Goal: Check status: Check status

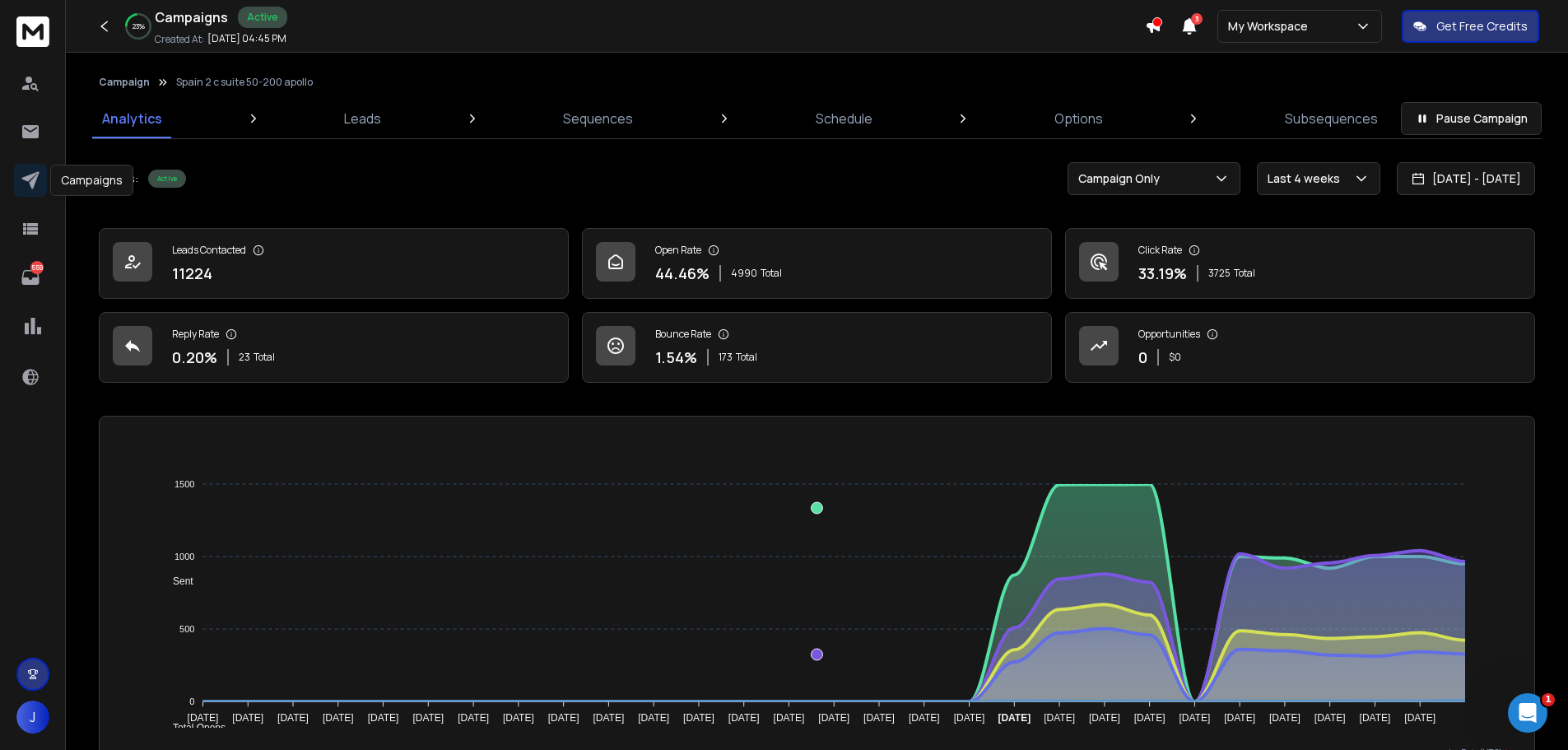
click at [29, 174] on icon at bounding box center [30, 180] width 20 height 20
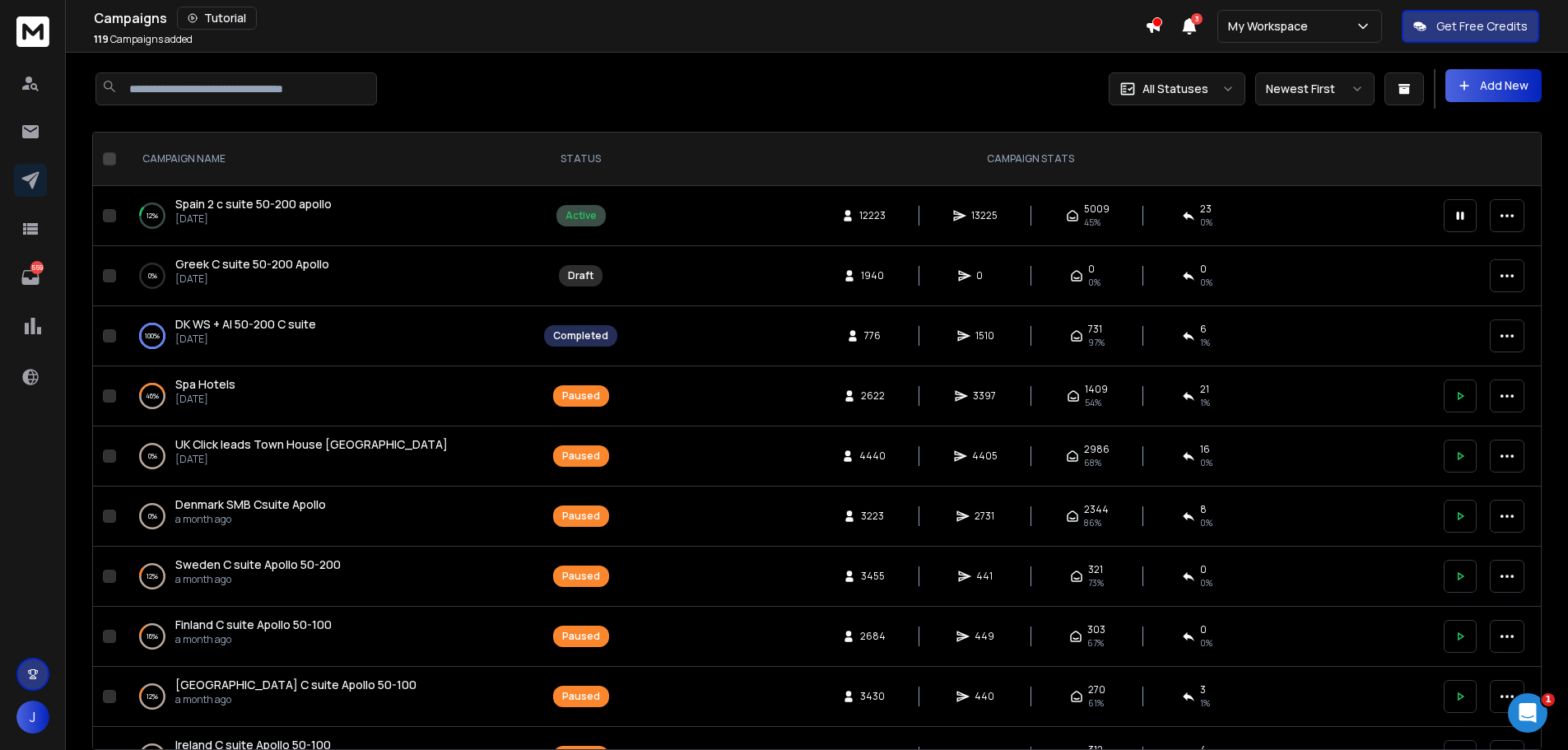
click at [299, 203] on span "Spain 2 c suite 50-200 apollo" at bounding box center [254, 204] width 157 height 16
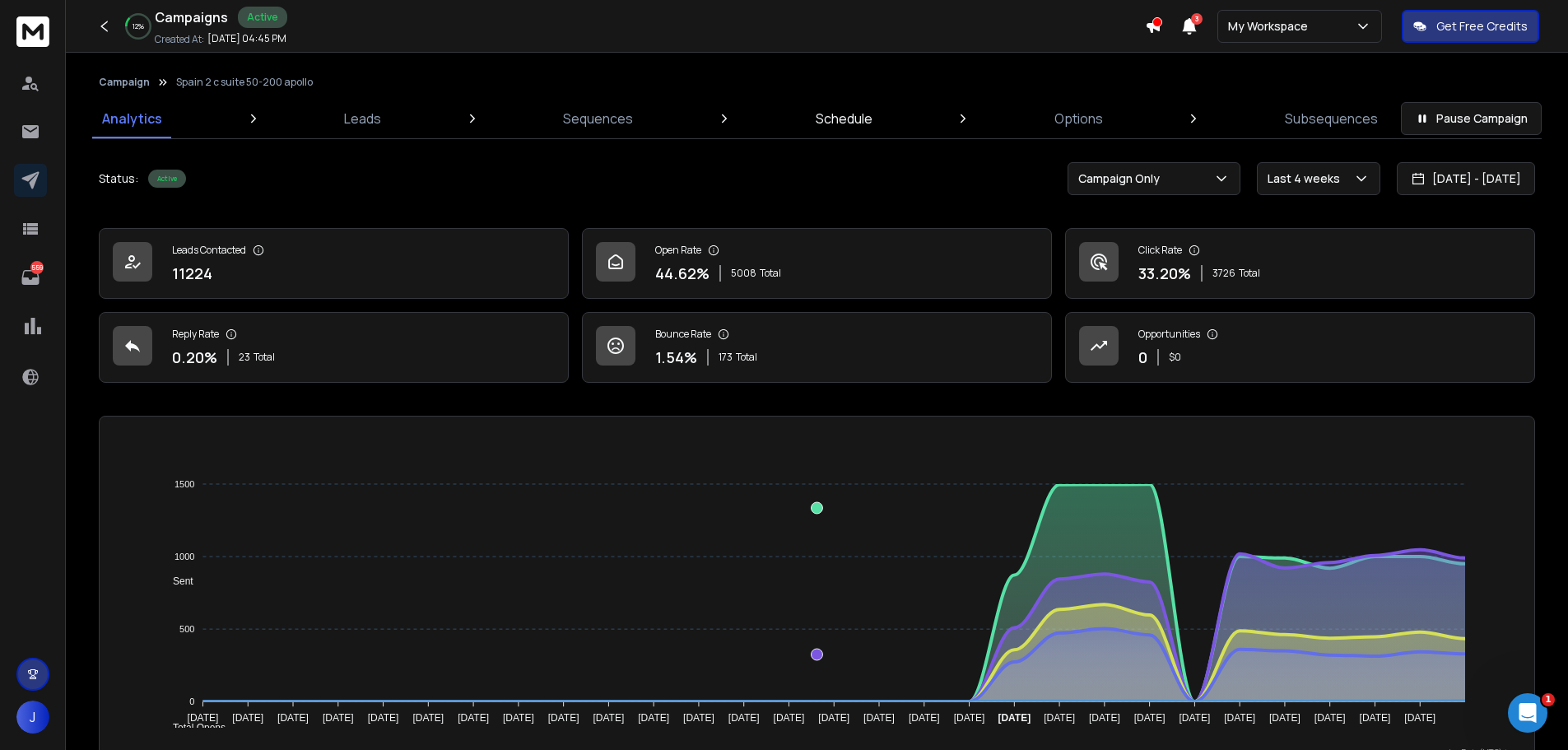
click at [833, 122] on p "Schedule" at bounding box center [844, 118] width 57 height 20
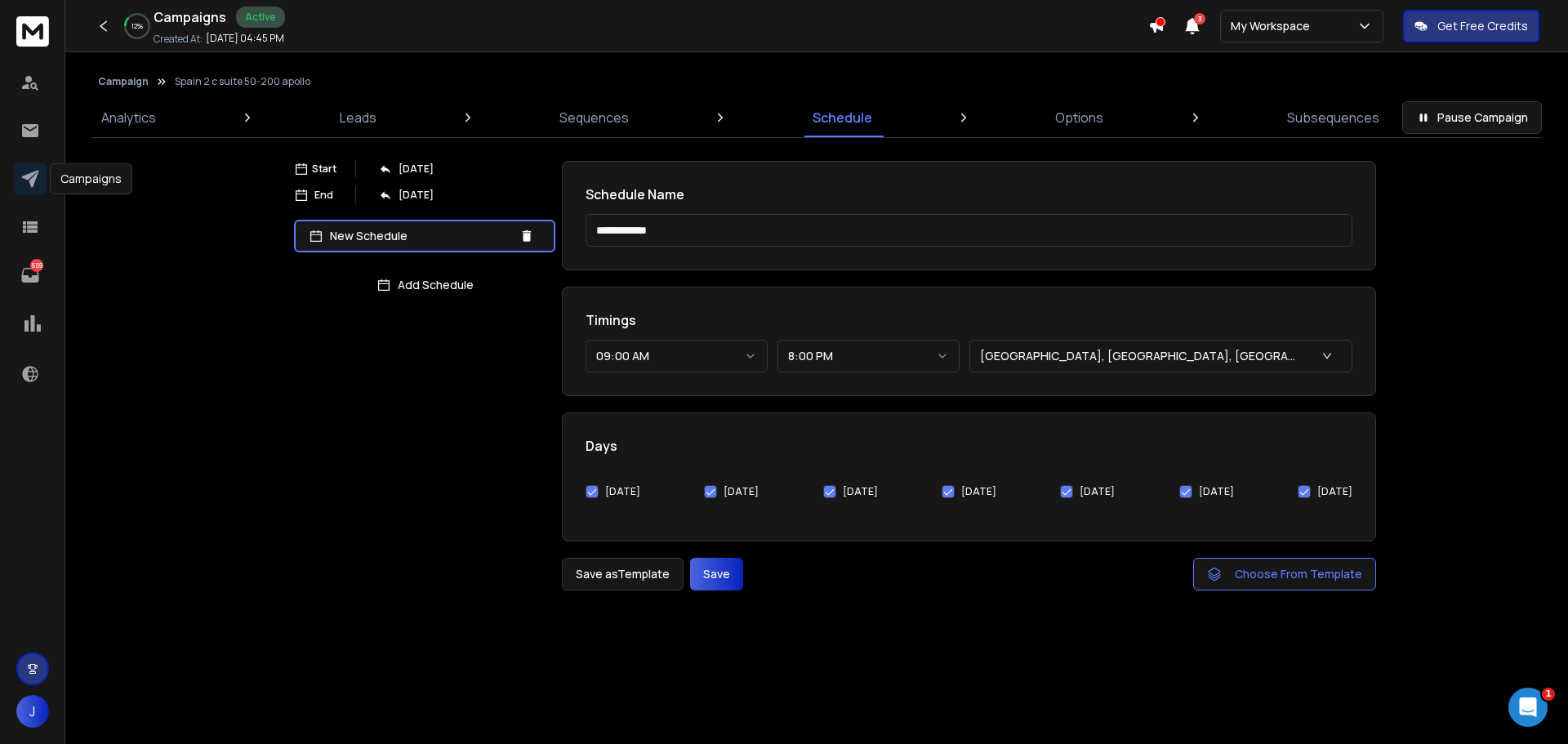
click at [32, 175] on icon at bounding box center [30, 180] width 17 height 17
